Goal: Task Accomplishment & Management: Manage account settings

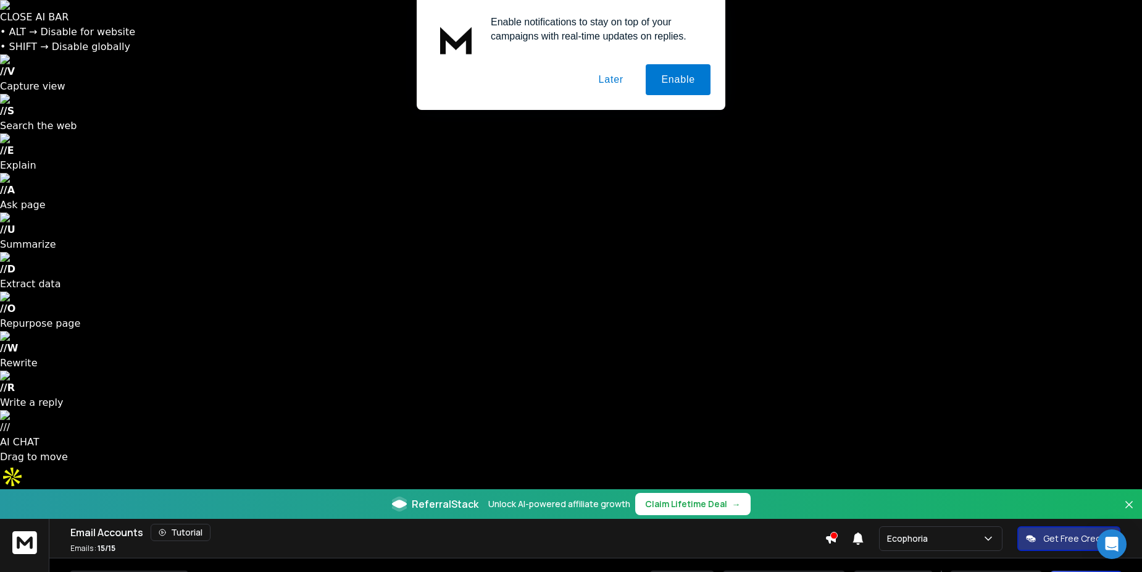
click at [622, 87] on button "Later" at bounding box center [611, 79] width 56 height 31
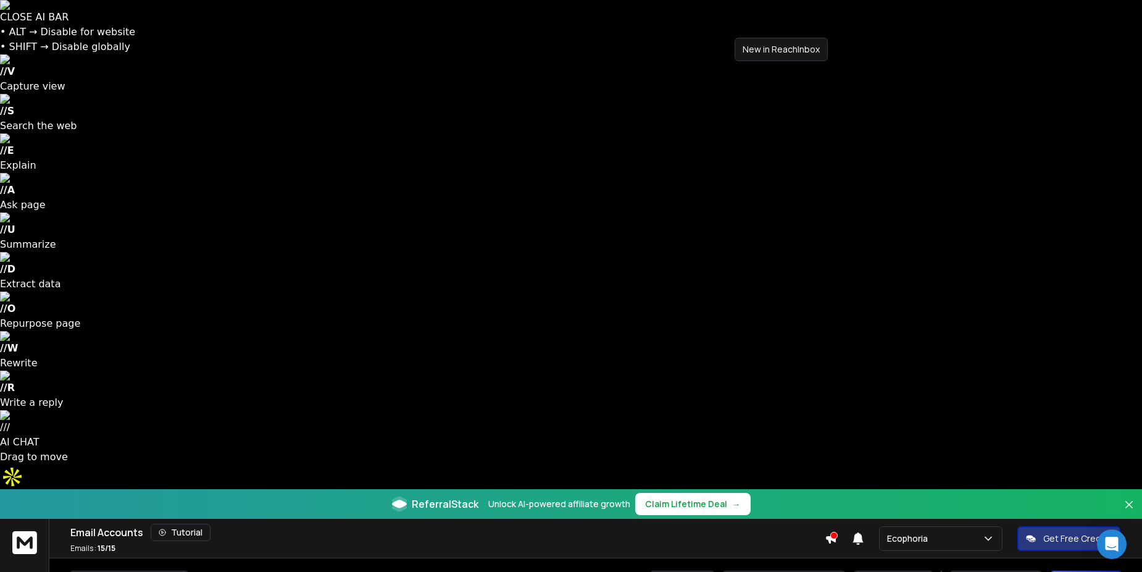
click at [832, 533] on icon at bounding box center [831, 538] width 10 height 10
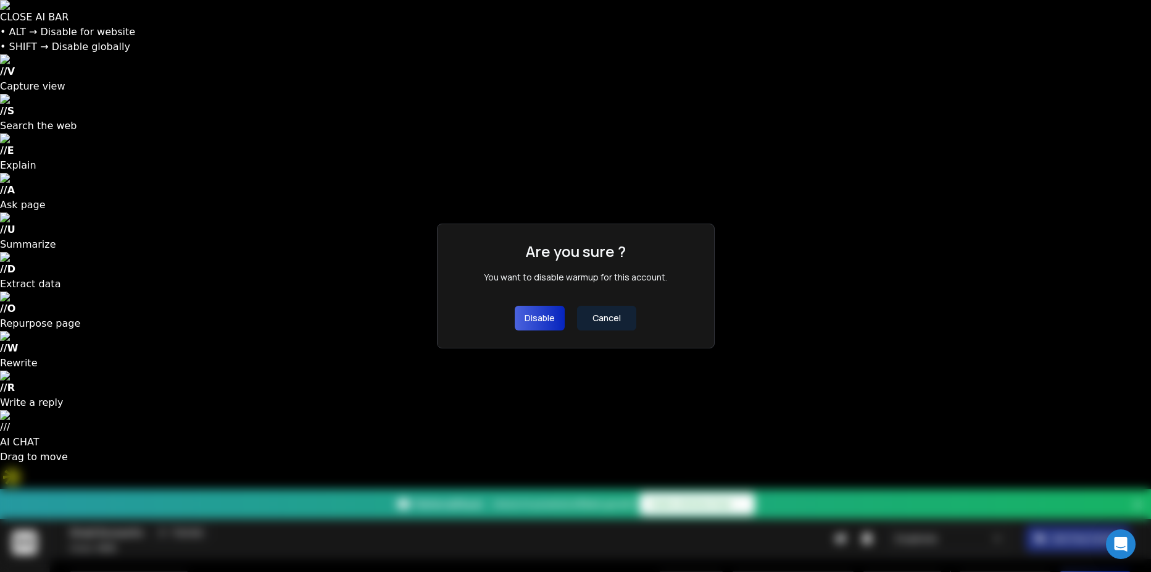
click at [609, 322] on button "Cancel" at bounding box center [606, 318] width 59 height 25
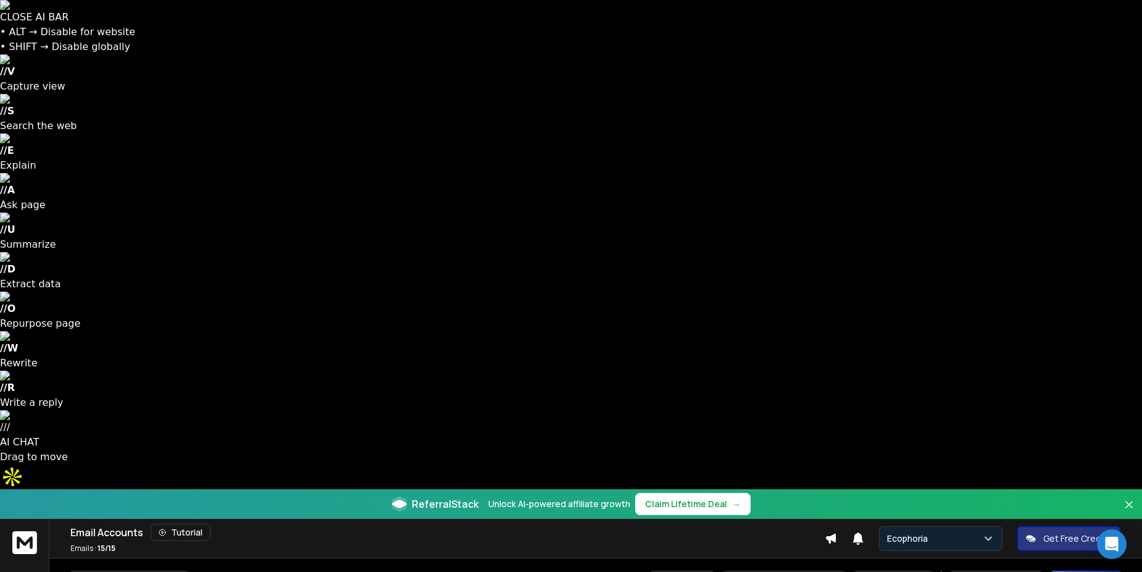
click at [961, 532] on div "Ecophoria" at bounding box center [940, 538] width 107 height 12
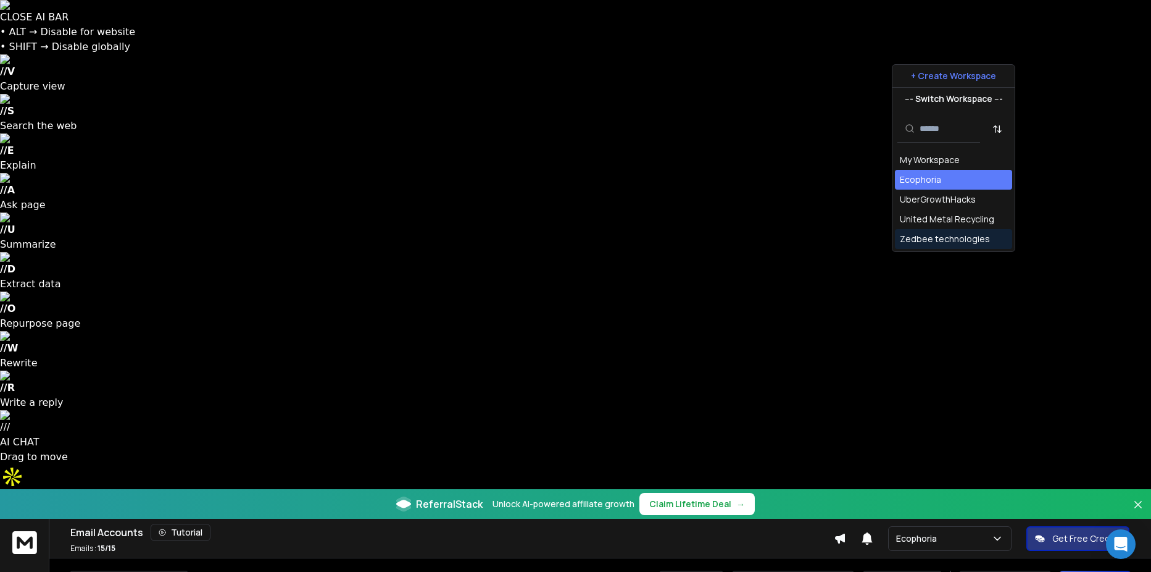
click at [919, 235] on div "Zedbee technologies" at bounding box center [945, 239] width 90 height 12
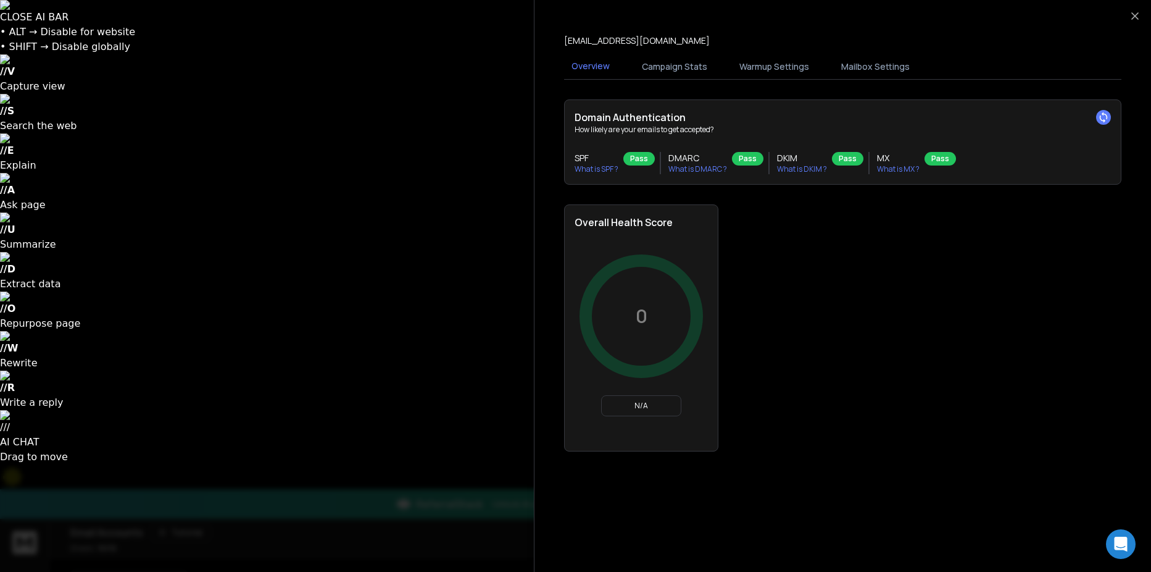
click at [1141, 14] on div "Multi Select Table Sheet [EMAIL_ADDRESS][DOMAIN_NAME] Overview Campaign Stats W…" at bounding box center [842, 286] width 617 height 572
click at [1133, 12] on icon "button" at bounding box center [1135, 16] width 12 height 12
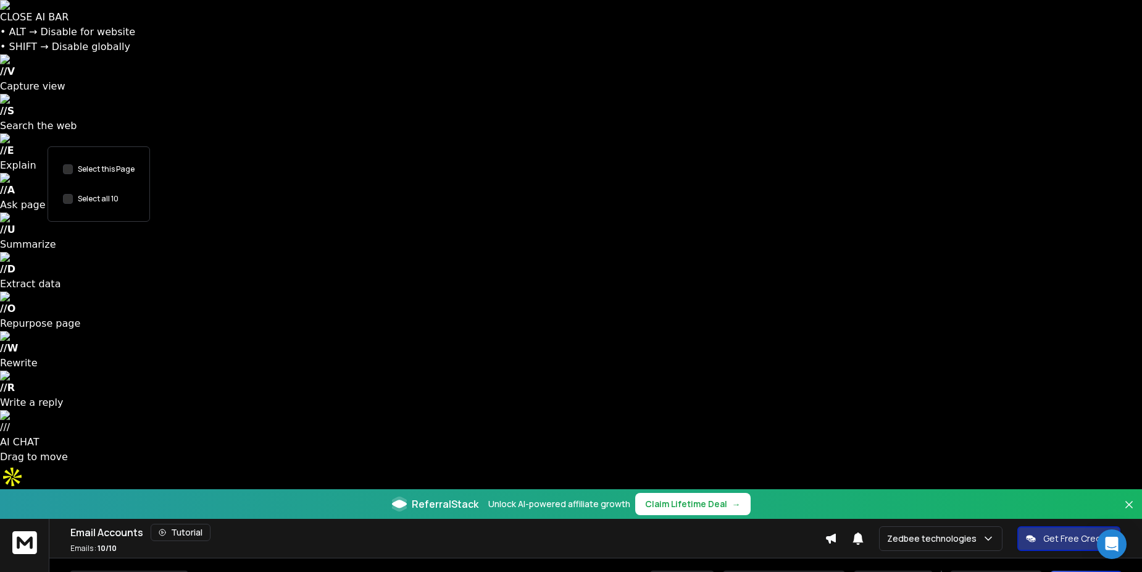
click at [1018, 571] on p "Health Check" at bounding box center [1003, 583] width 57 height 12
click at [880, 570] on button "Actions" at bounding box center [871, 582] width 123 height 25
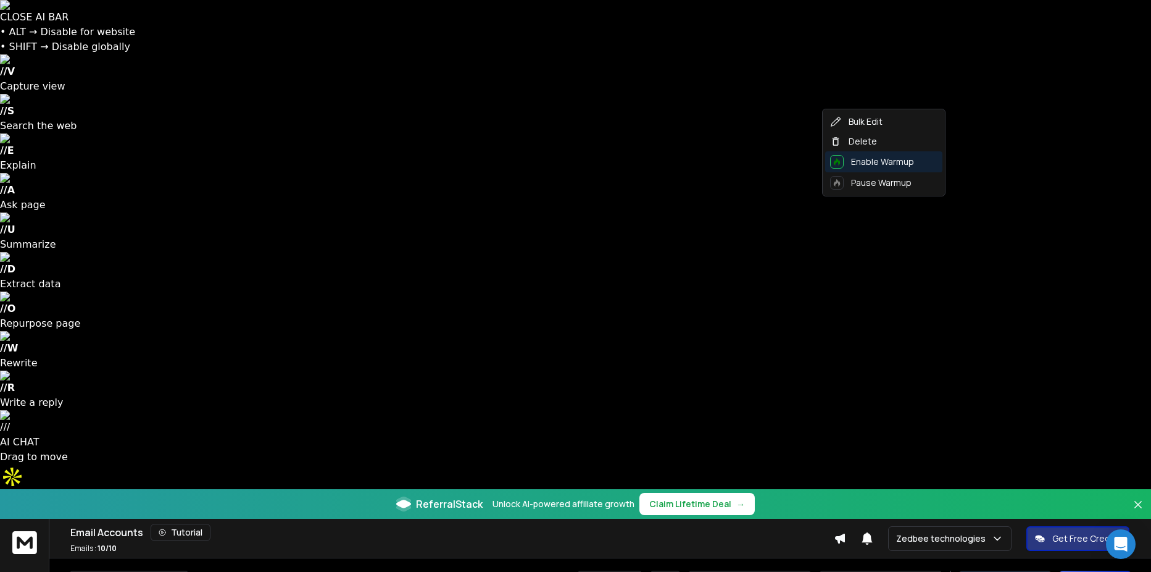
click at [890, 161] on div "Enable Warmup" at bounding box center [872, 162] width 84 height 14
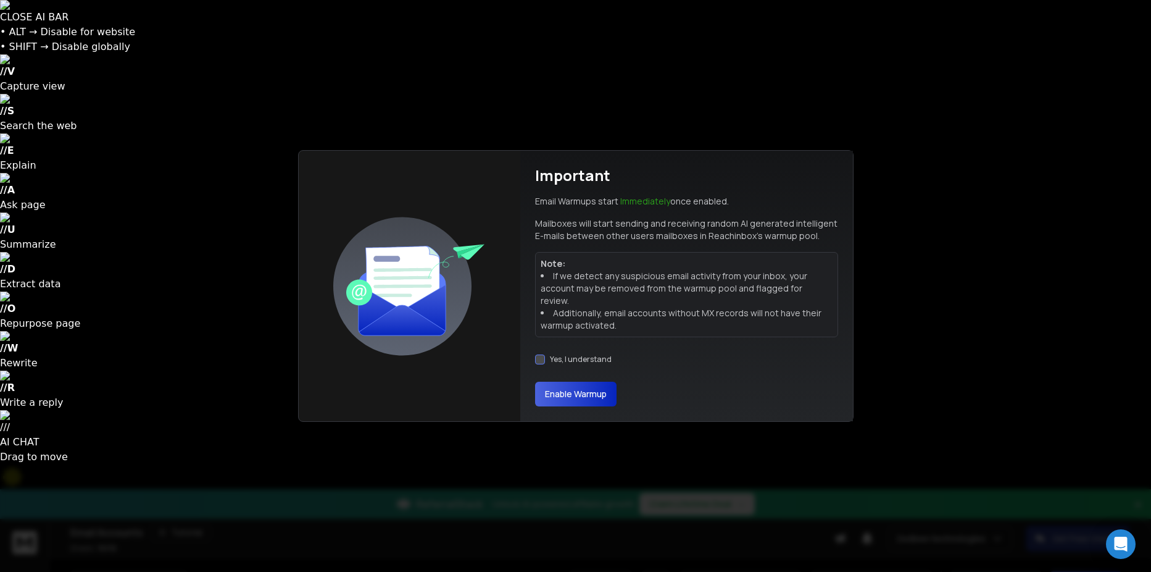
drag, startPoint x: 541, startPoint y: 355, endPoint x: 551, endPoint y: 359, distance: 10.8
click at [541, 355] on button "Yes, I understand" at bounding box center [540, 359] width 10 height 10
click at [583, 391] on button "Enable Warmup" at bounding box center [575, 394] width 81 height 25
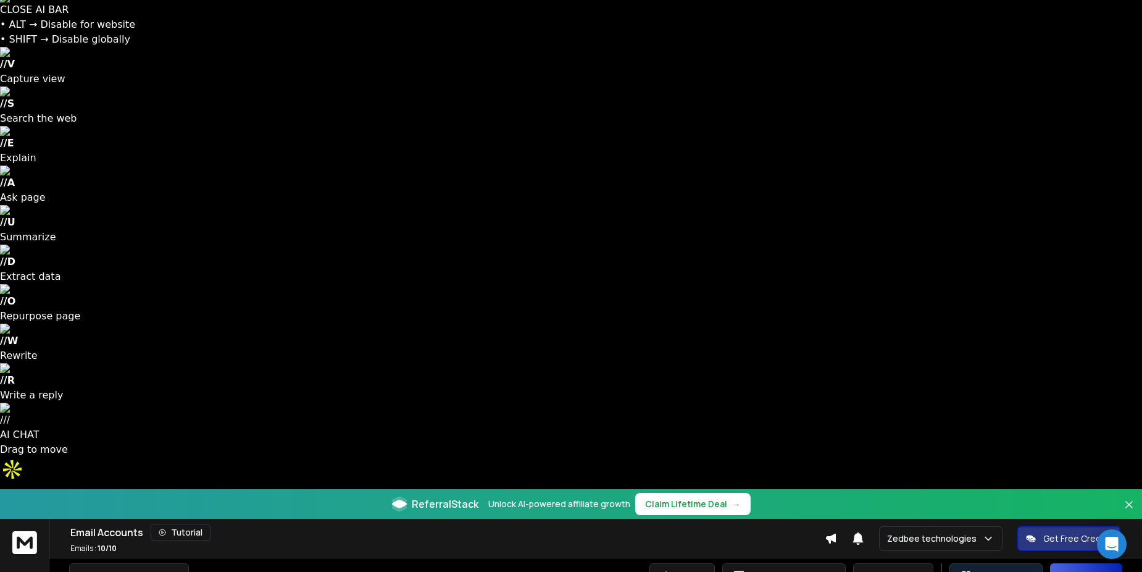
scroll to position [4, 0]
